Goal: Task Accomplishment & Management: Use online tool/utility

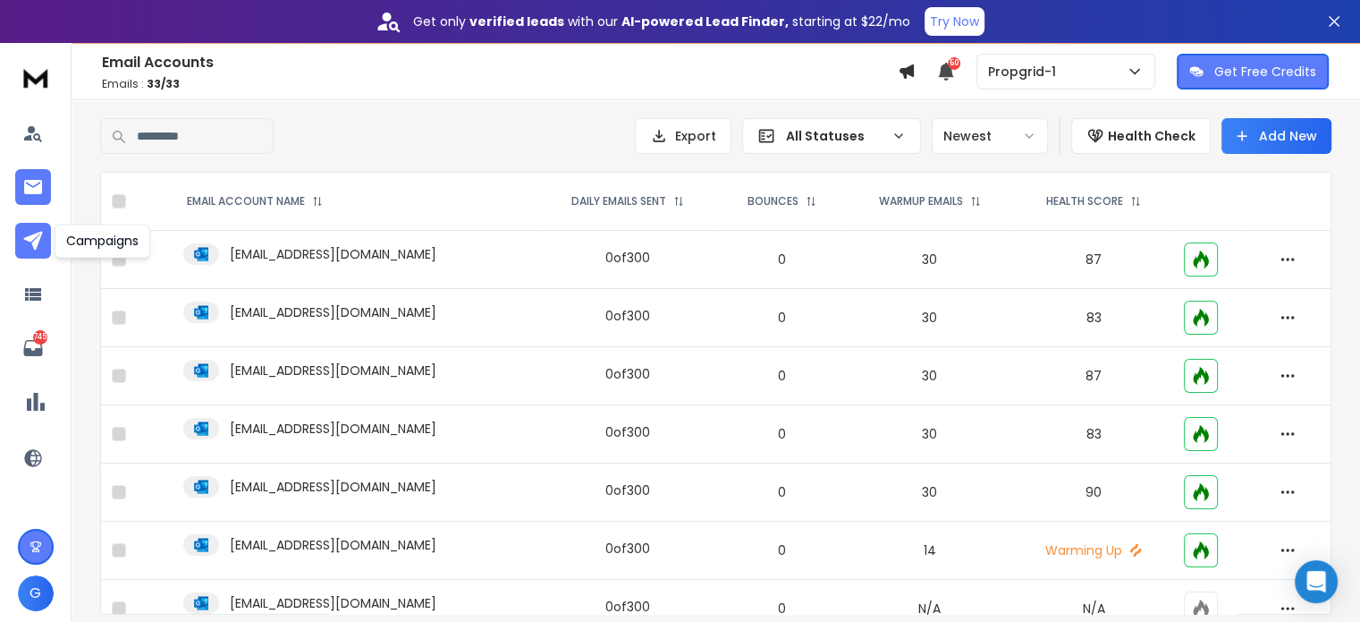
click at [34, 235] on icon at bounding box center [32, 240] width 19 height 19
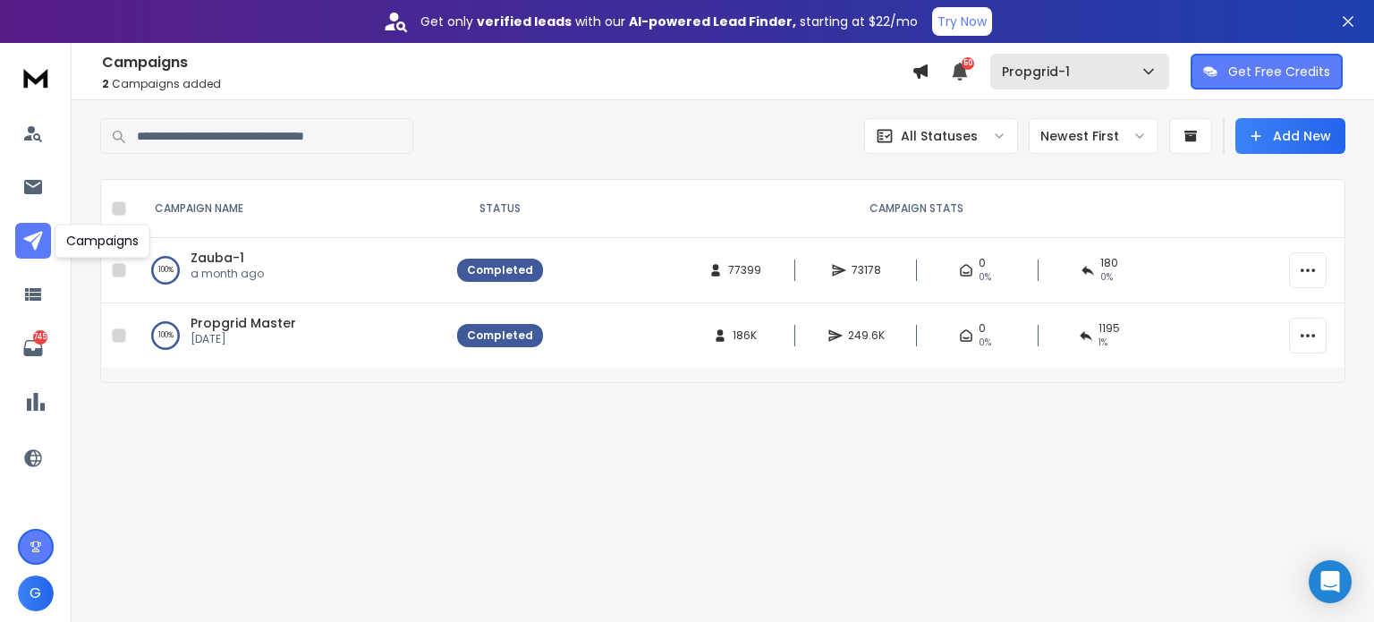
click at [1058, 71] on p "Propgrid-1" at bounding box center [1039, 72] width 75 height 18
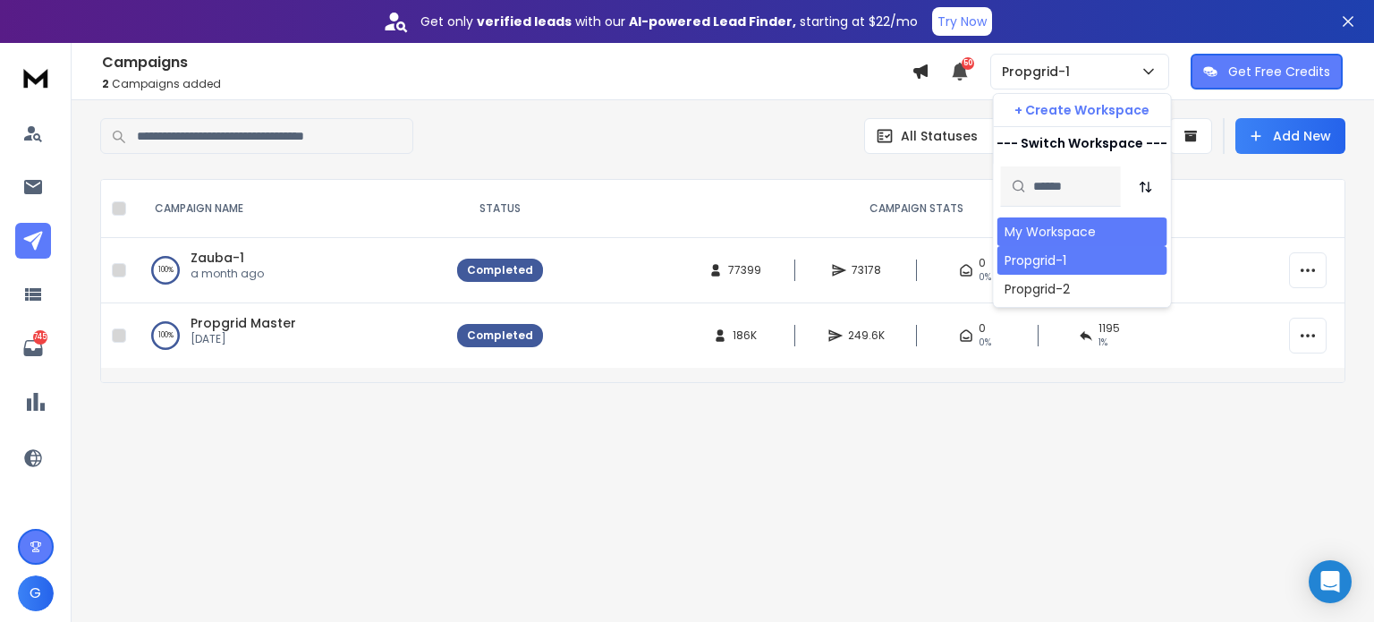
click at [1041, 233] on div "My Workspace" at bounding box center [1049, 232] width 91 height 18
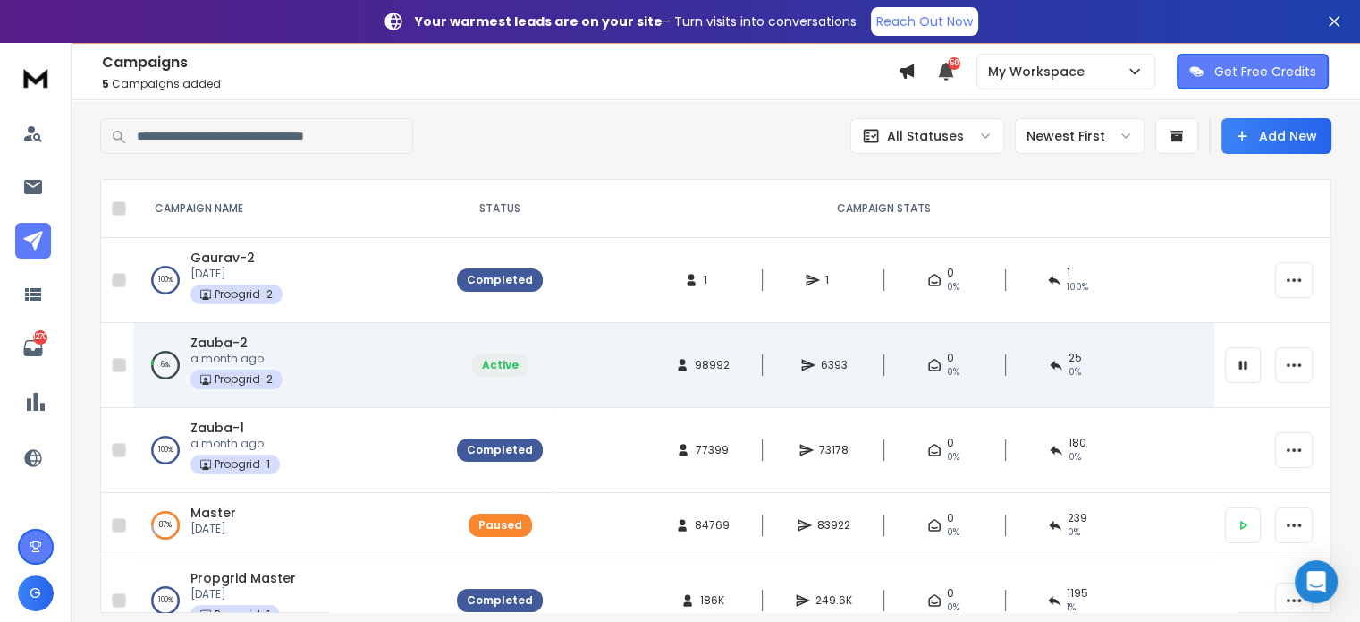
click at [624, 382] on td "98992 6393 0 0% 25 0 %" at bounding box center [884, 365] width 661 height 85
